Goal: Task Accomplishment & Management: Manage account settings

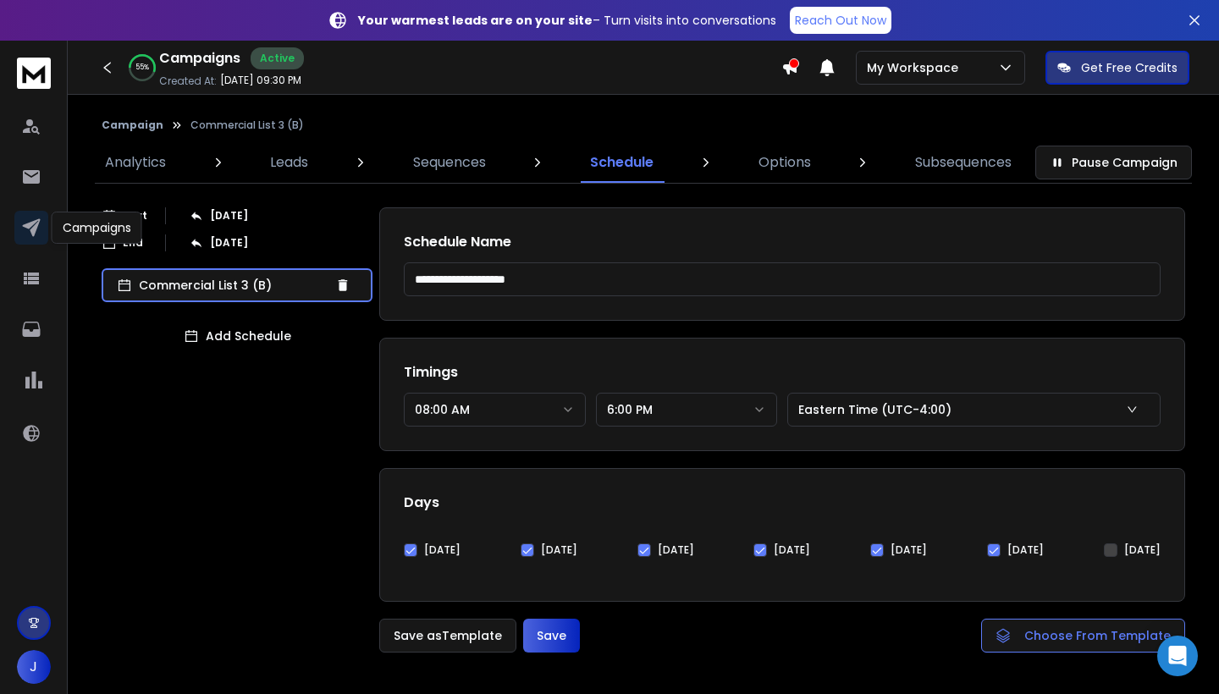
click at [38, 224] on icon at bounding box center [31, 227] width 18 height 18
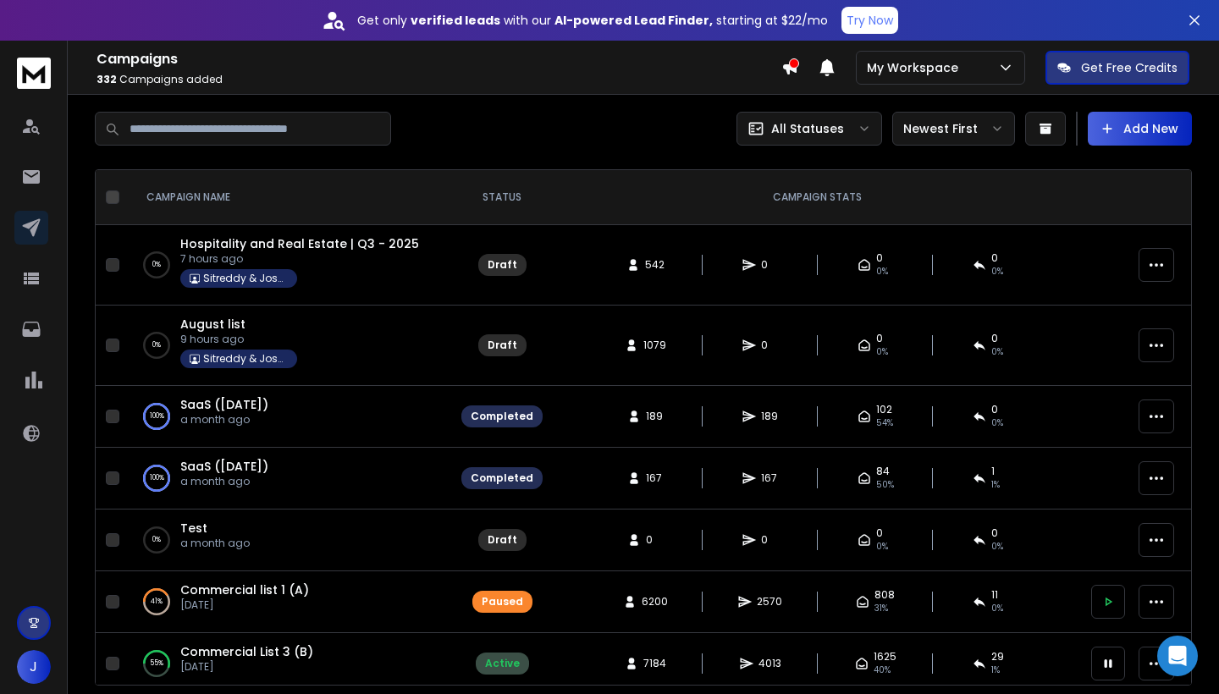
click at [501, 135] on div at bounding box center [369, 129] width 548 height 34
click at [1008, 59] on icon "button" at bounding box center [1005, 67] width 17 height 17
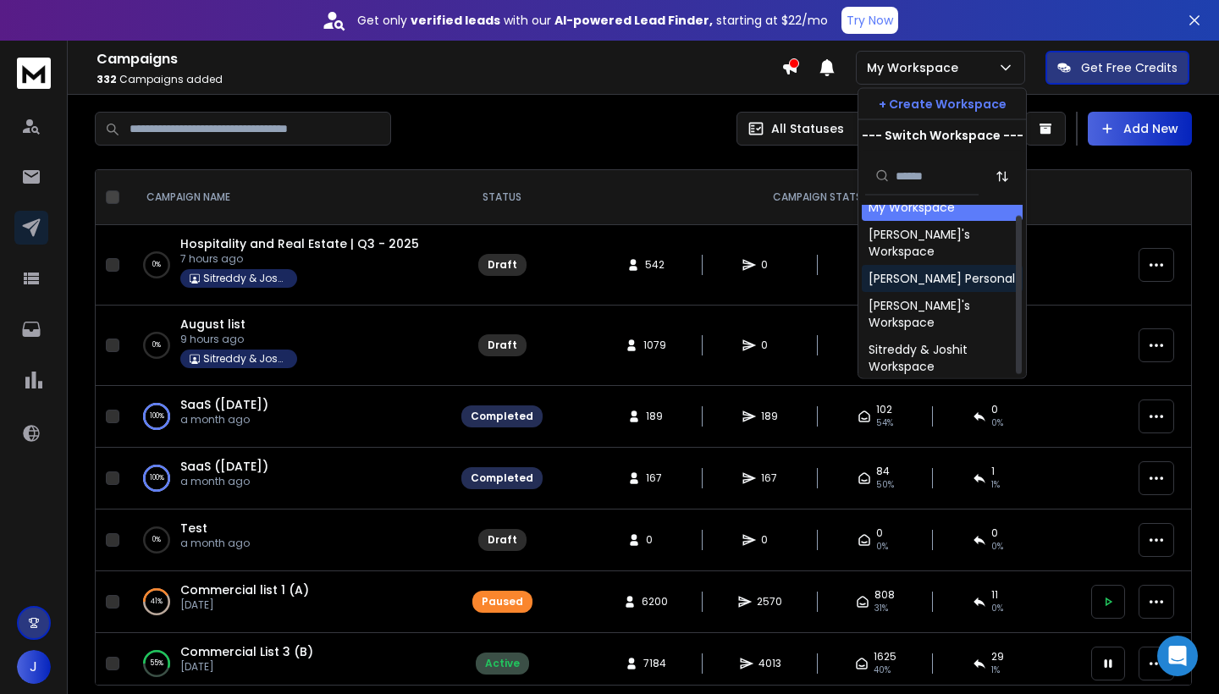
scroll to position [10, 0]
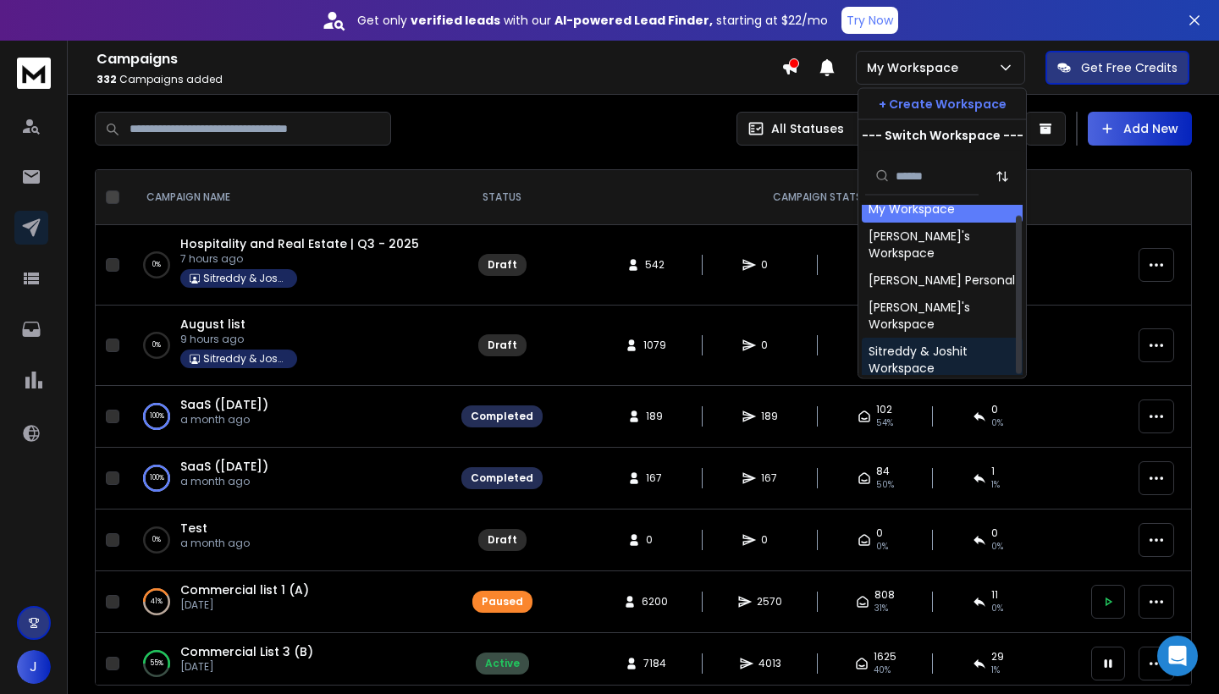
click at [896, 343] on div "Sitreddy & Joshit Workspace" at bounding box center [941, 360] width 147 height 34
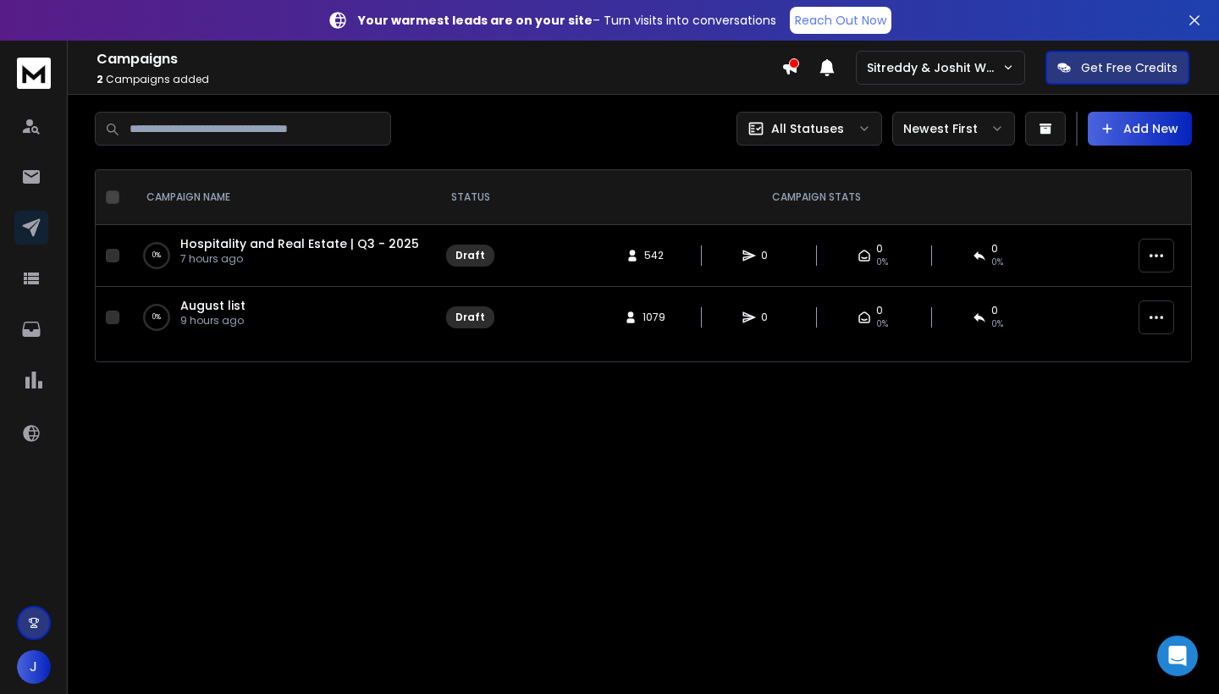
click at [658, 126] on div "Campaigns 2 Campaigns Added All Statuses Newest First Add New" at bounding box center [917, 129] width 548 height 34
click at [38, 231] on icon at bounding box center [31, 227] width 20 height 20
click at [34, 232] on icon at bounding box center [31, 227] width 18 height 18
click at [992, 80] on button "Sitreddy & Joshit Workspace" at bounding box center [940, 68] width 169 height 34
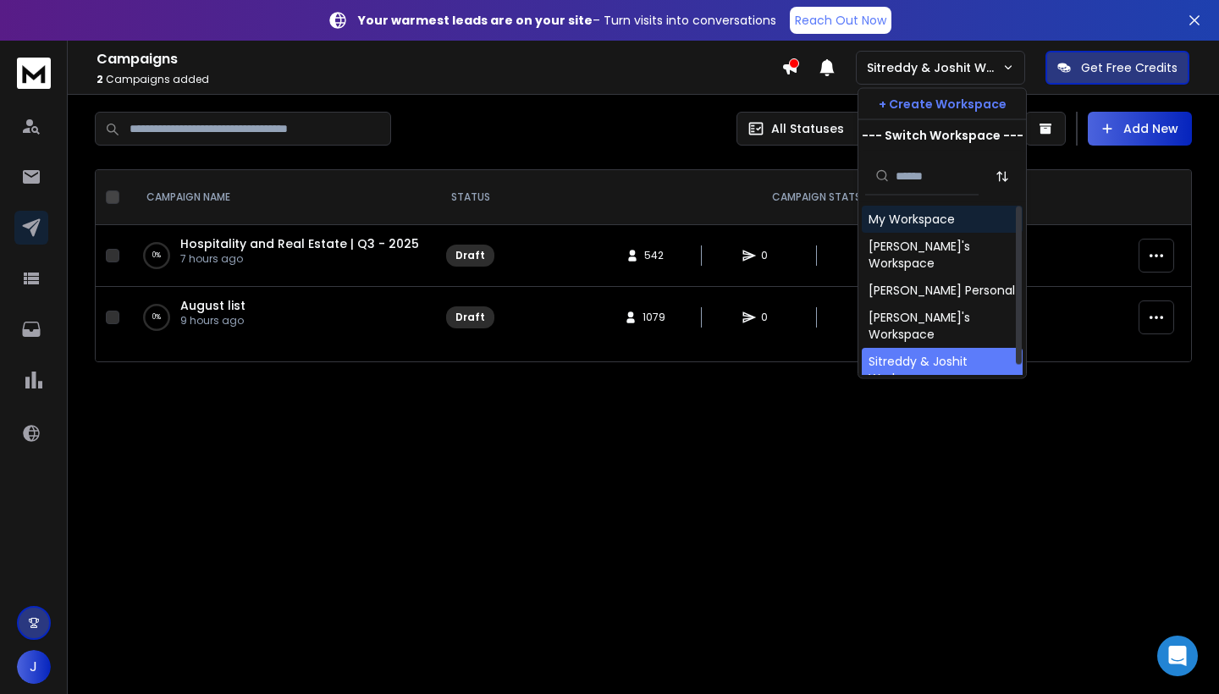
click at [925, 217] on div "My Workspace" at bounding box center [911, 219] width 86 height 17
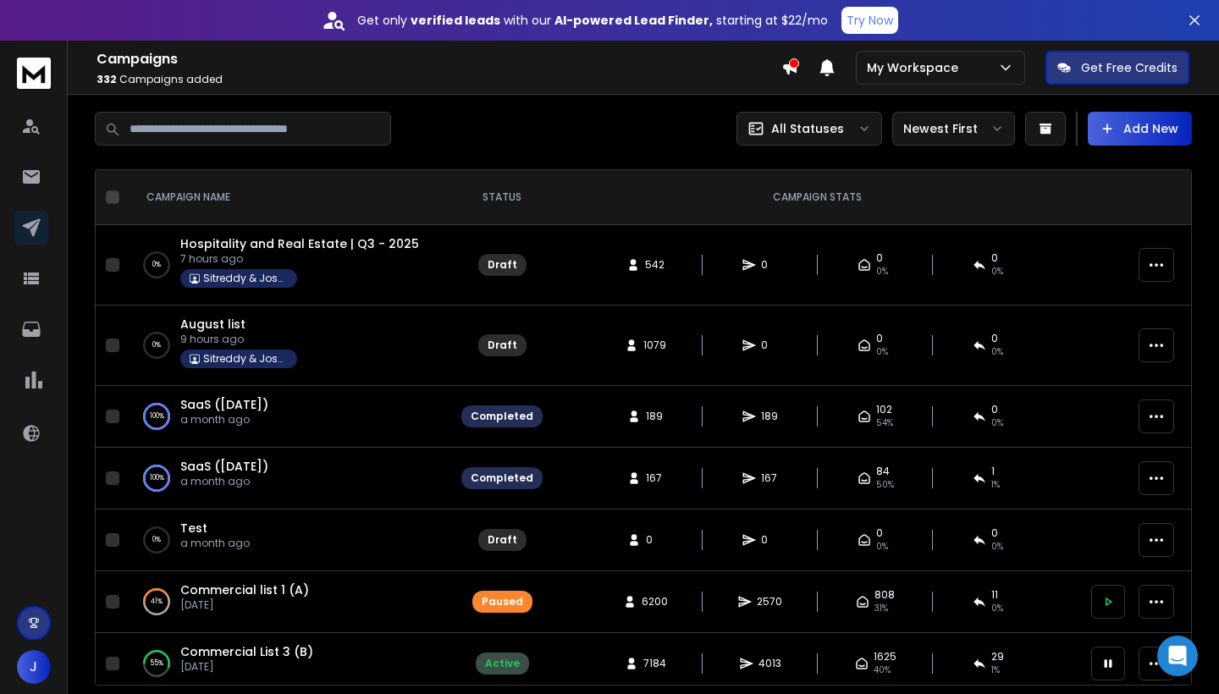
click at [489, 140] on div at bounding box center [369, 129] width 548 height 34
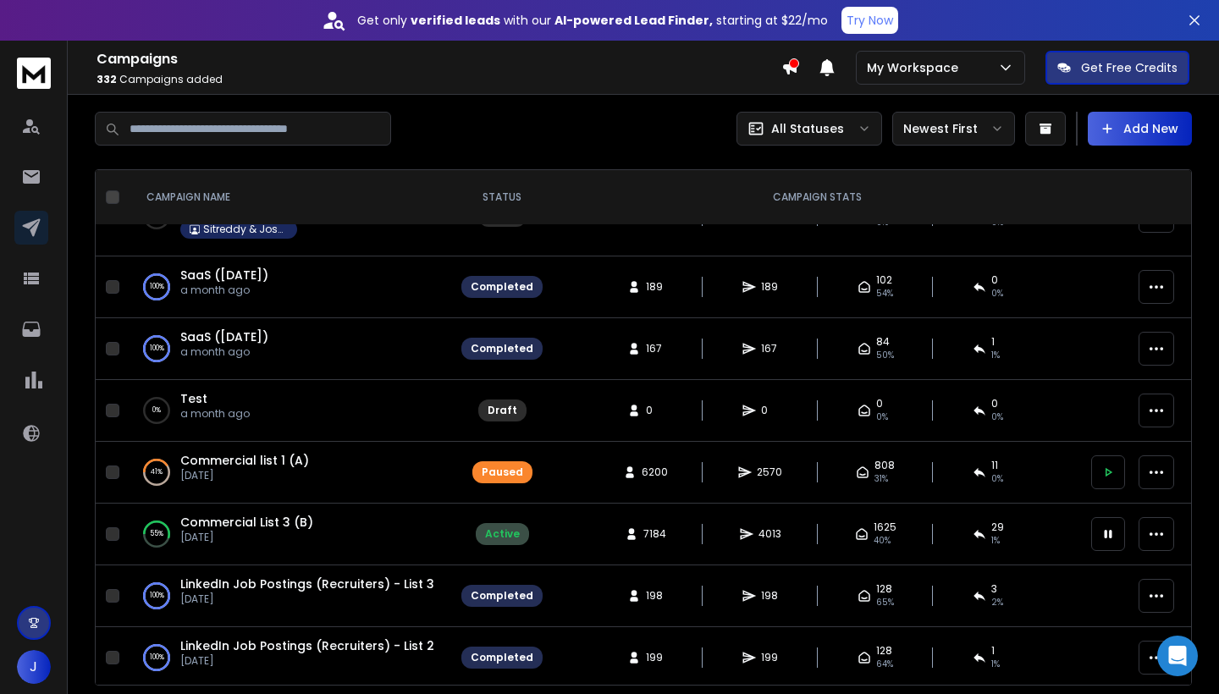
scroll to position [129, 0]
click at [285, 515] on span "Commercial List 3 (B)" at bounding box center [246, 523] width 133 height 17
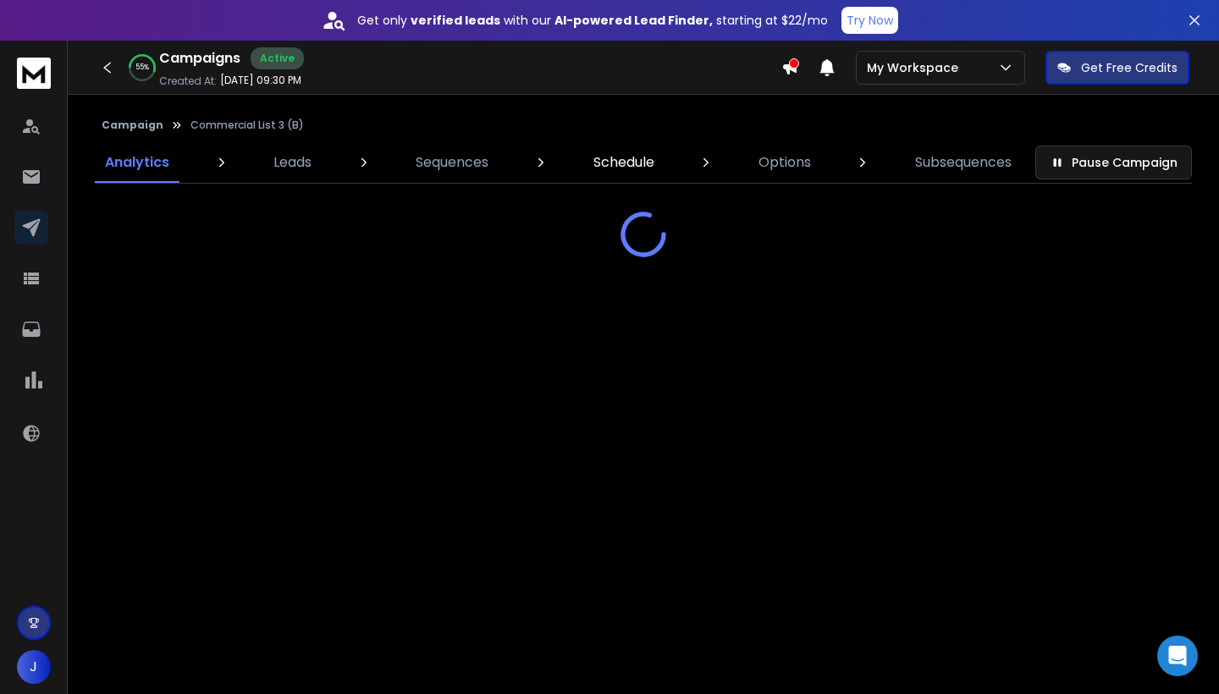
click at [638, 166] on p "Schedule" at bounding box center [623, 162] width 61 height 20
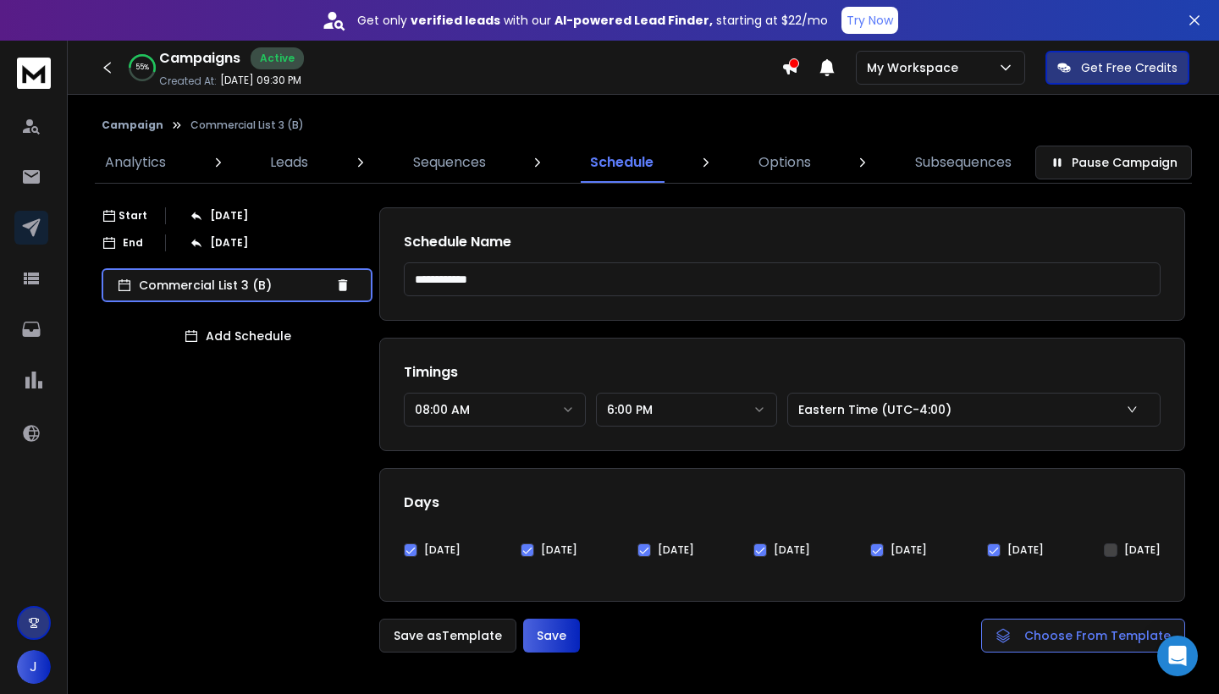
type input "**********"
click at [104, 67] on icon at bounding box center [106, 67] width 7 height 11
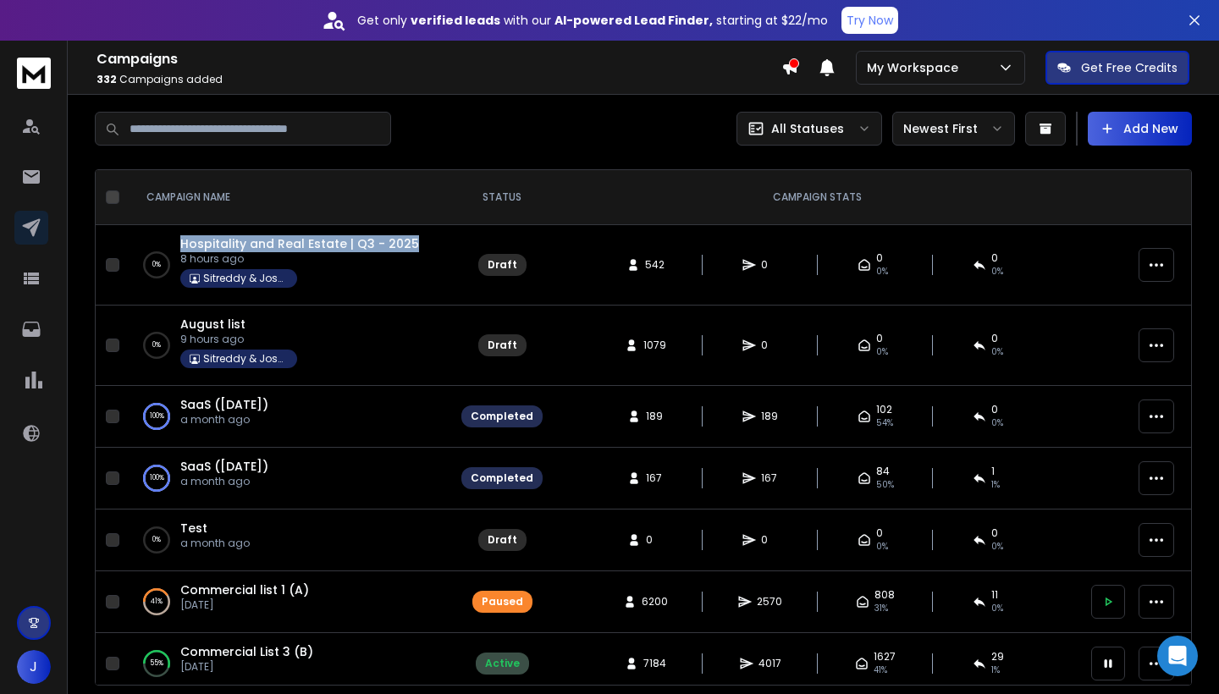
drag, startPoint x: 413, startPoint y: 242, endPoint x: 184, endPoint y: 241, distance: 229.3
click at [184, 241] on div "0 % Hospitality and Real Estate | Q3 - 2025 8 hours ago Sitreddy & Joshit Works…" at bounding box center [288, 264] width 291 height 59
copy span "Hospitality and Real Estate | Q3 - 2025"
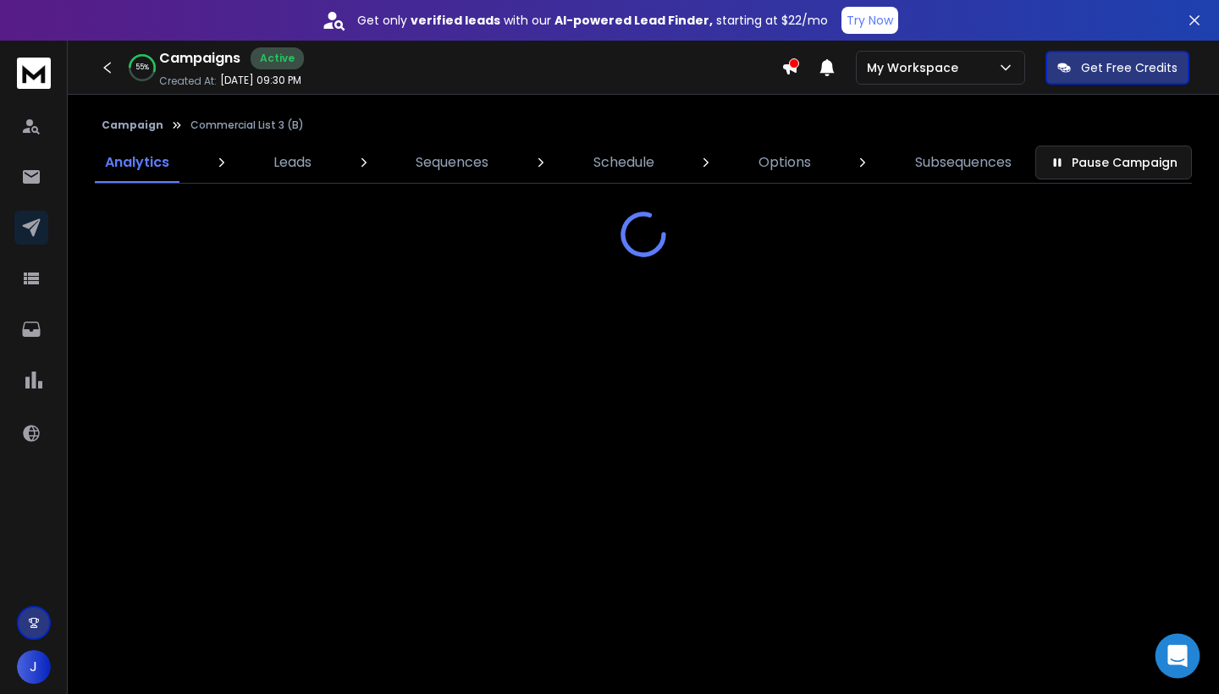
click at [1183, 650] on icon "Open Intercom Messenger" at bounding box center [1176, 656] width 19 height 22
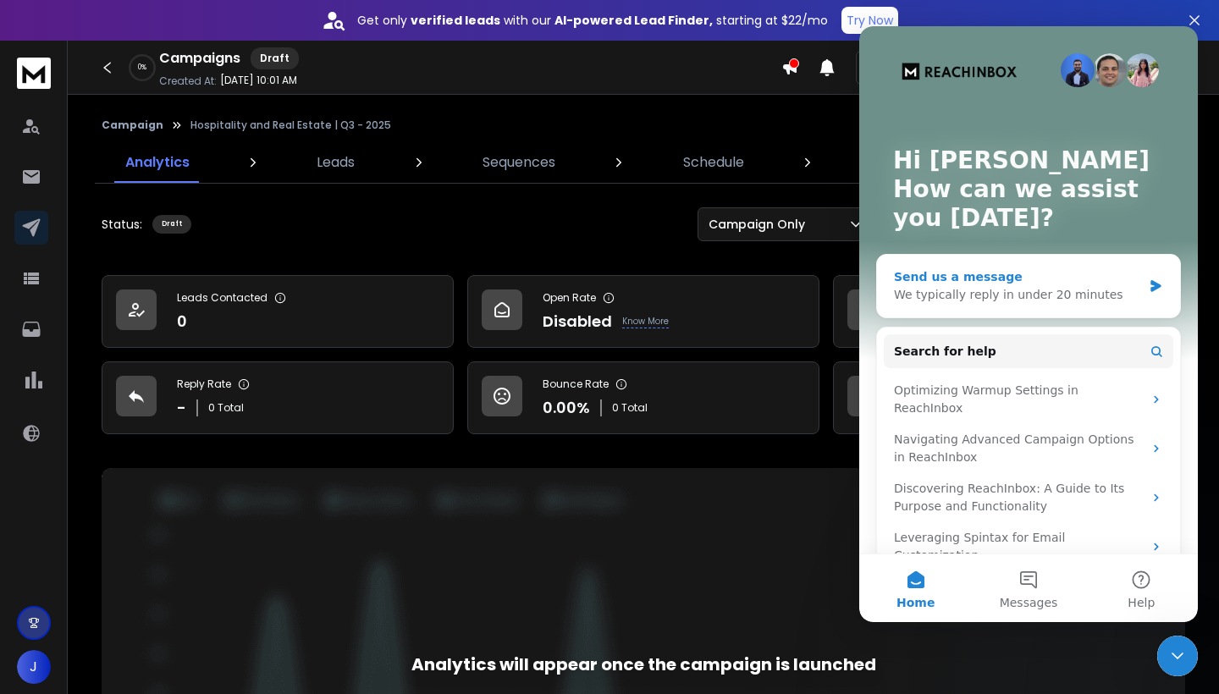
click at [1065, 286] on div "We typically reply in under 20 minutes" at bounding box center [1018, 295] width 248 height 18
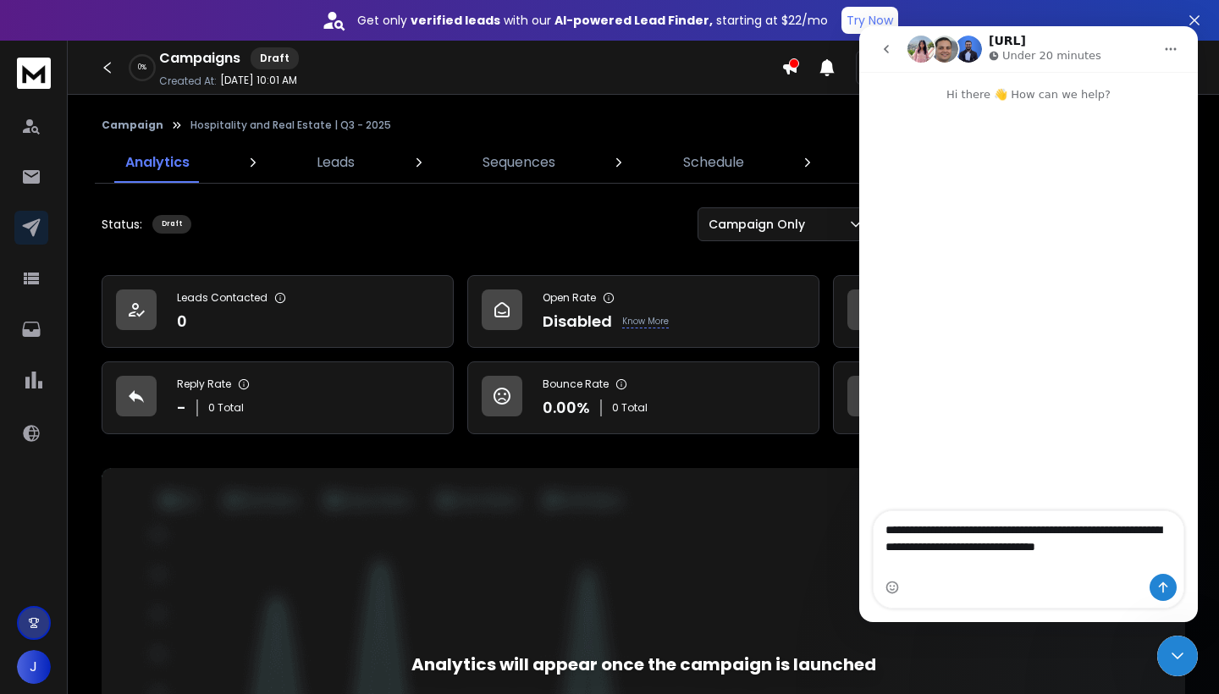
type textarea "**********"
